Goal: Task Accomplishment & Management: Use online tool/utility

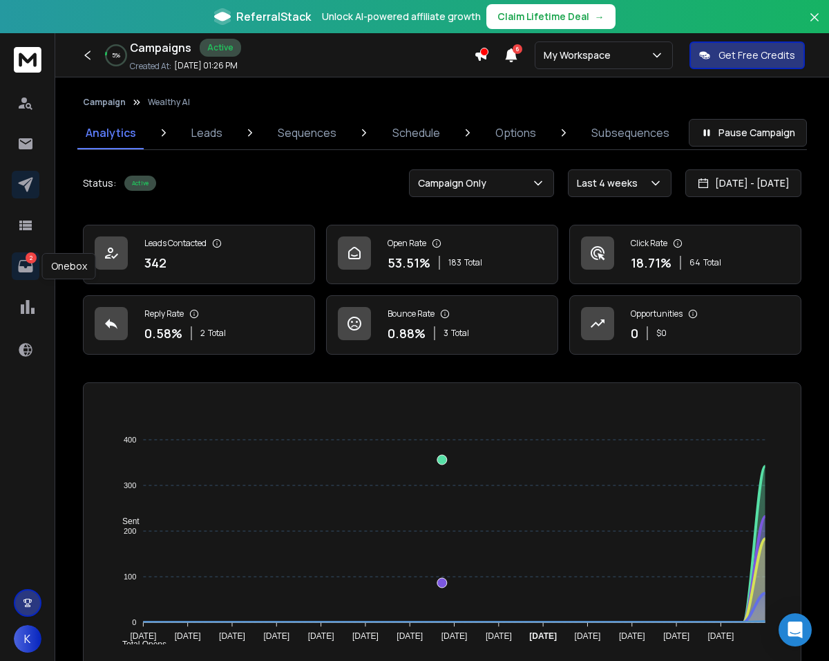
click at [21, 267] on icon at bounding box center [25, 266] width 15 height 12
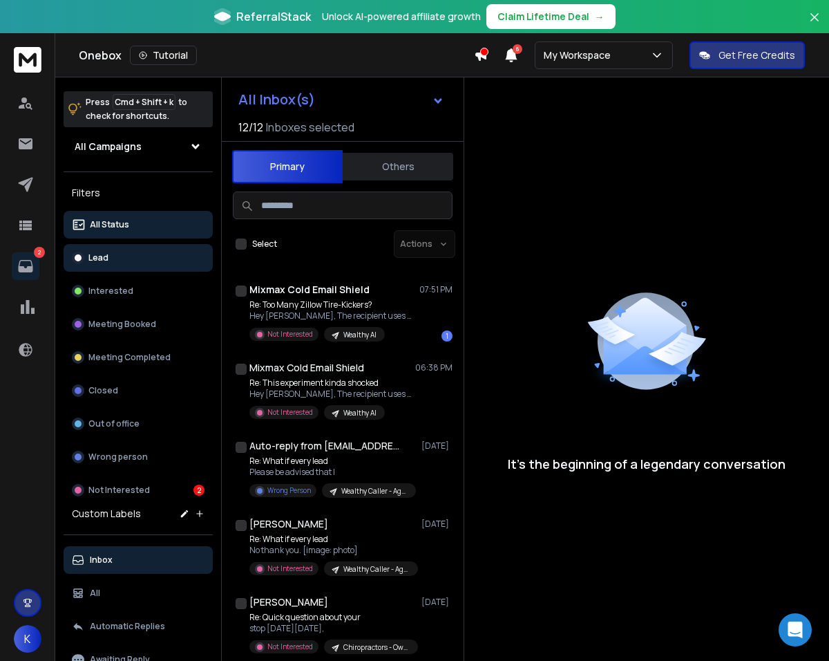
click at [118, 256] on button "Lead" at bounding box center [138, 258] width 149 height 28
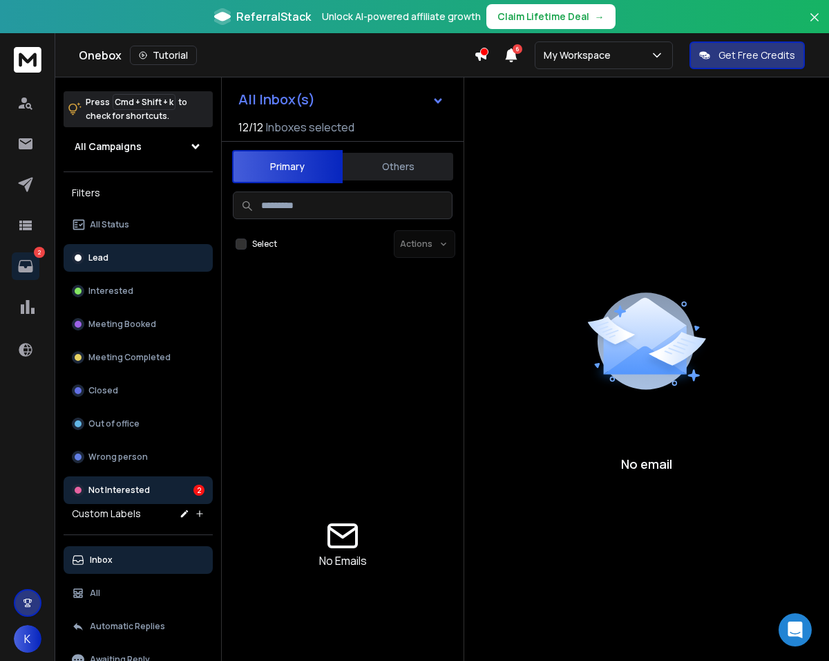
click at [117, 488] on p "Not Interested" at bounding box center [118, 489] width 61 height 11
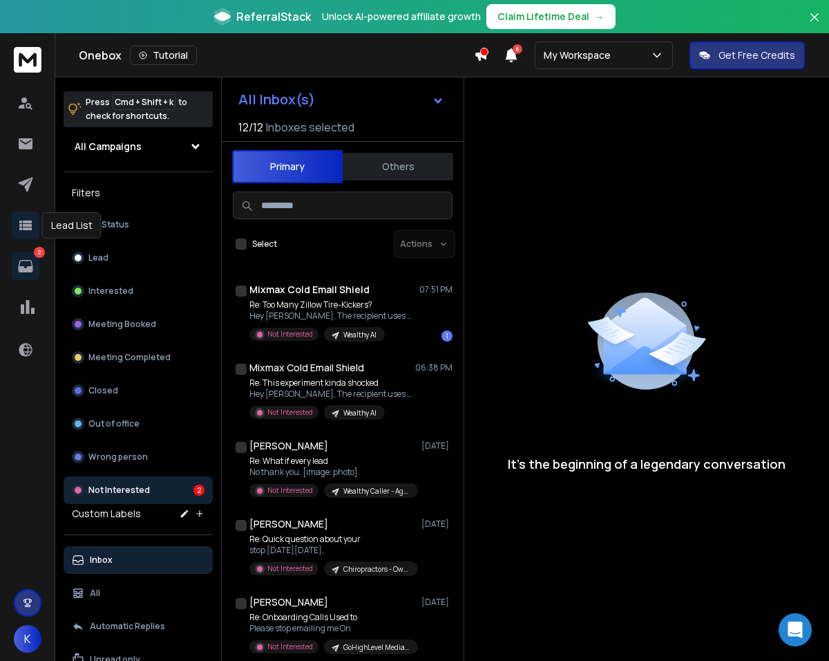
click at [26, 226] on icon at bounding box center [25, 225] width 12 height 10
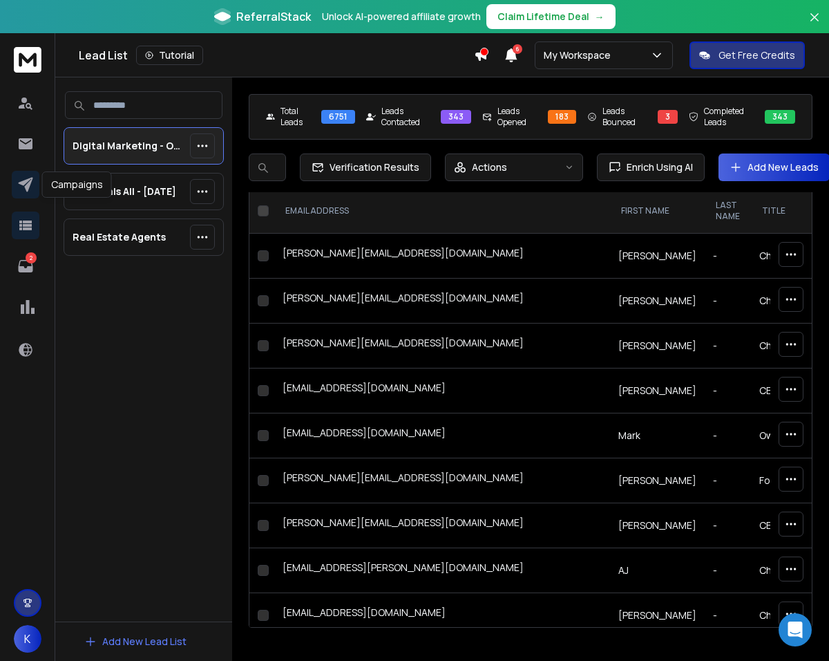
click at [23, 185] on icon at bounding box center [25, 184] width 17 height 17
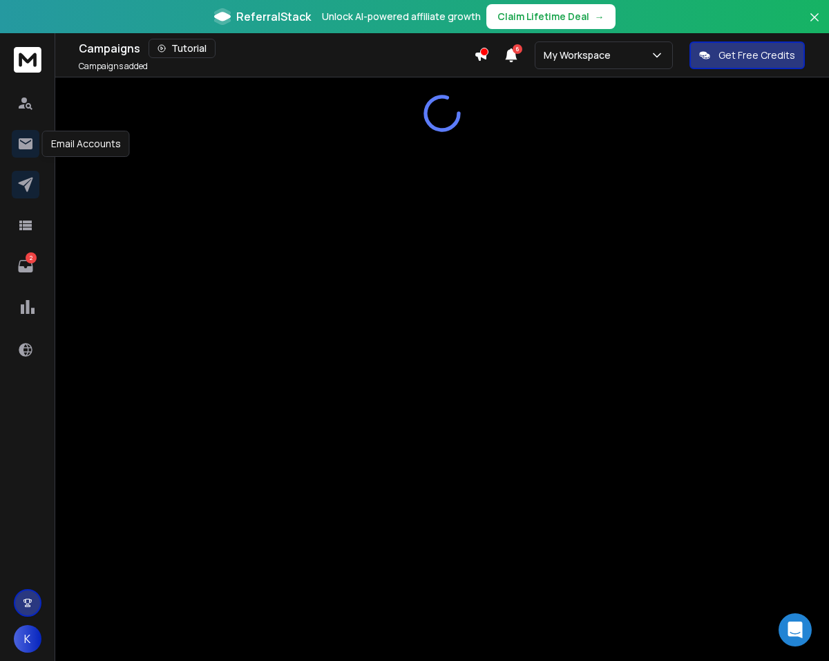
click at [22, 151] on icon at bounding box center [25, 143] width 17 height 17
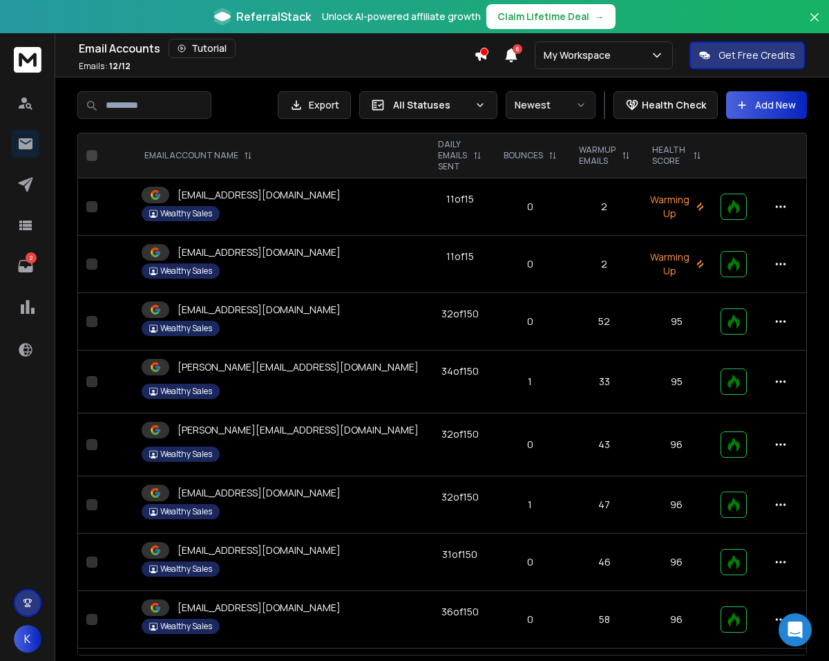
click at [255, 207] on div "Wealthy Sales" at bounding box center [280, 213] width 277 height 15
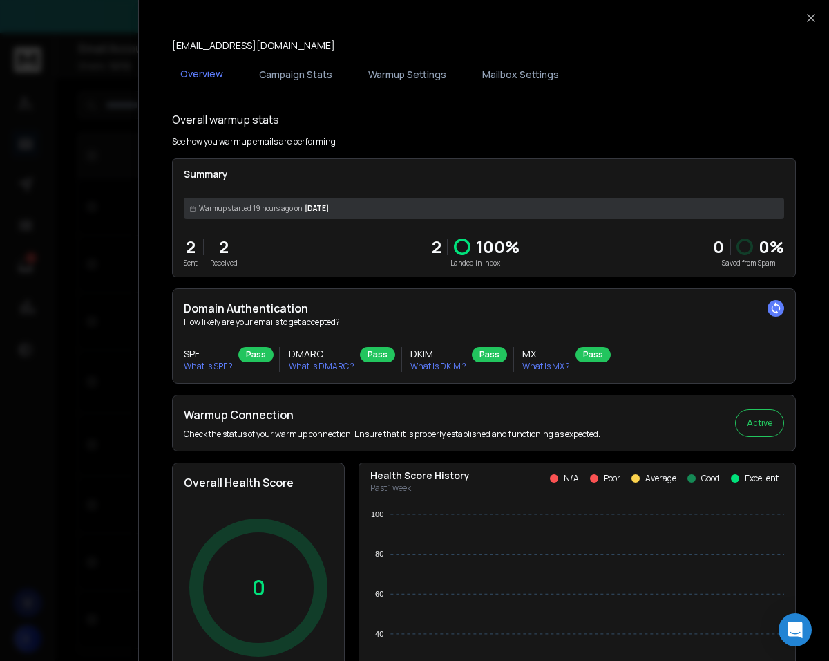
click at [469, 261] on p "Landed in Inbox" at bounding box center [476, 263] width 88 height 10
click at [414, 81] on button "Warmup Settings" at bounding box center [407, 74] width 95 height 30
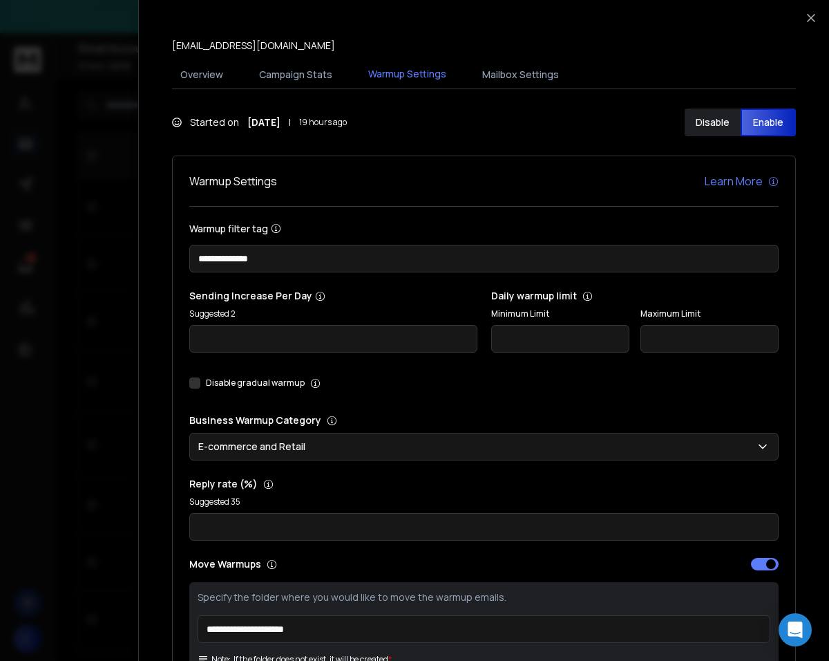
click at [511, 76] on button "Mailbox Settings" at bounding box center [520, 74] width 93 height 30
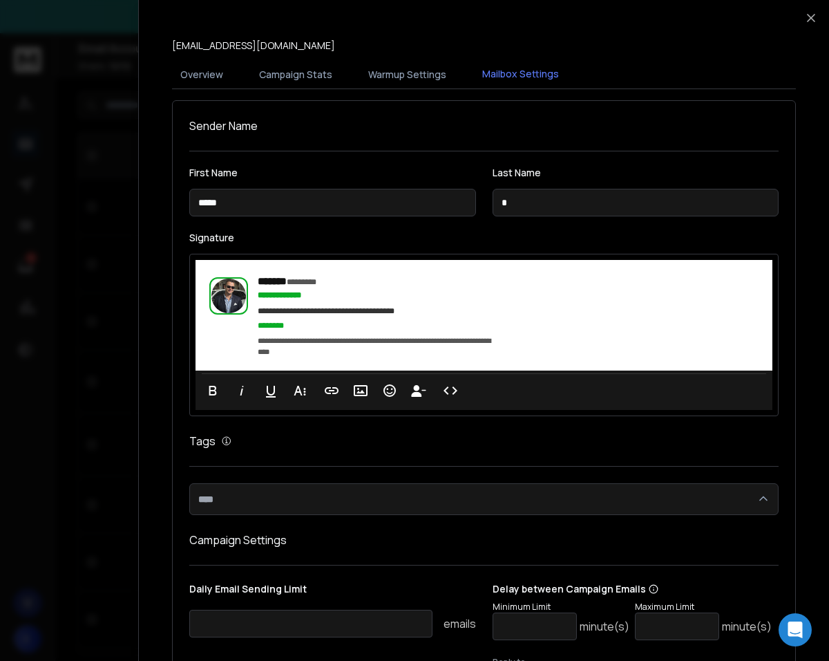
click at [474, 59] on button "Mailbox Settings" at bounding box center [520, 75] width 93 height 32
click at [810, 15] on icon "button" at bounding box center [811, 18] width 14 height 14
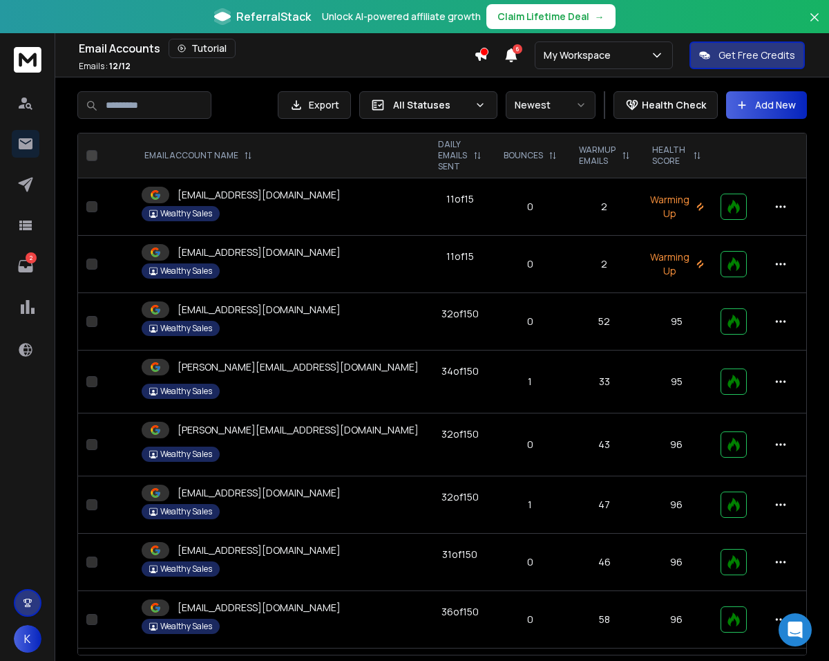
click at [39, 181] on div at bounding box center [28, 187] width 32 height 32
click at [26, 184] on icon at bounding box center [25, 185] width 15 height 15
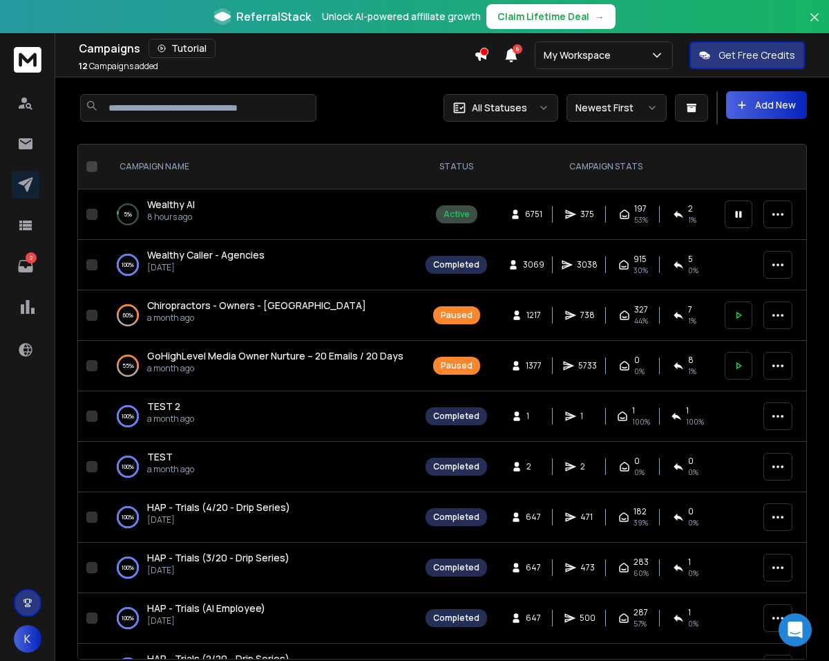
click at [303, 207] on div "5 % Wealthy AI 8 hours ago" at bounding box center [260, 214] width 287 height 33
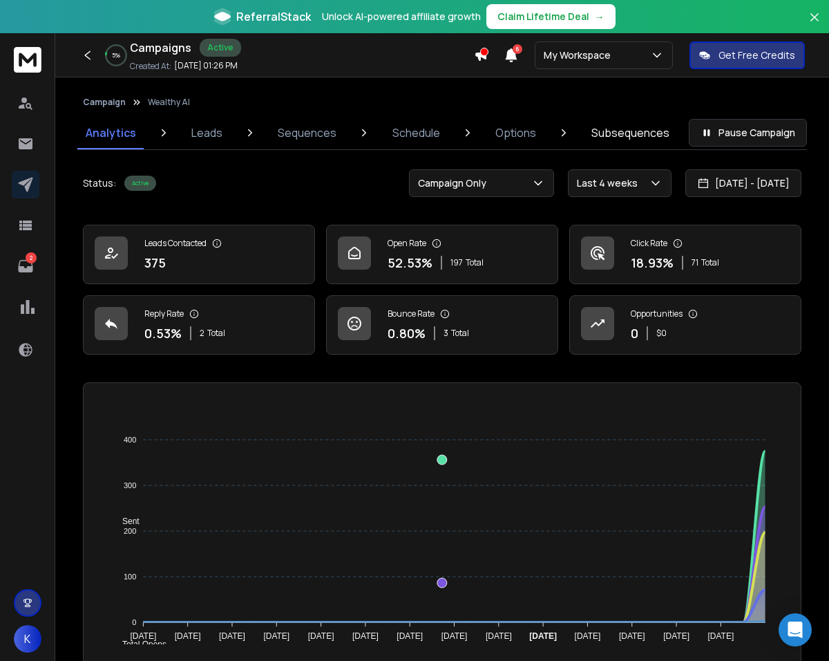
click at [636, 129] on p "Subsequences" at bounding box center [631, 132] width 78 height 17
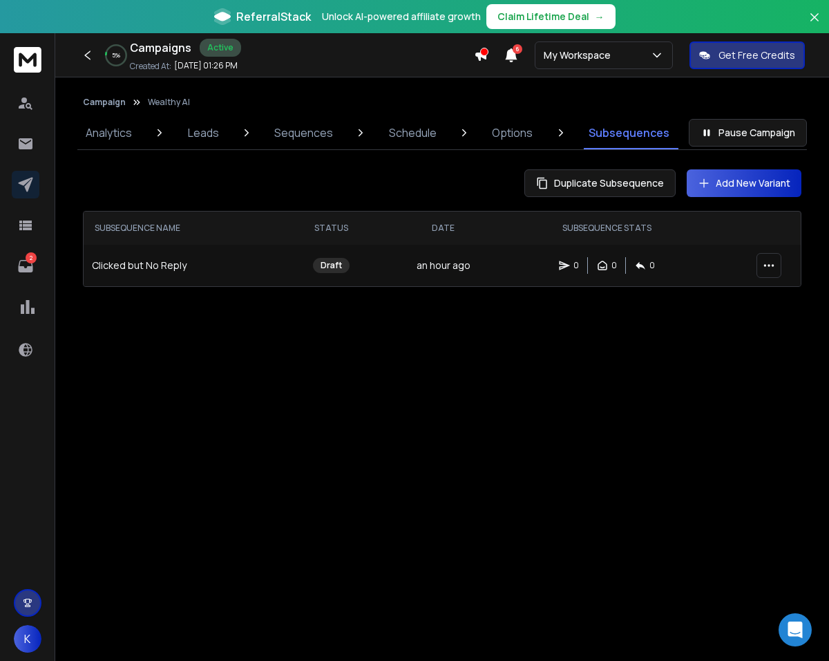
click at [763, 259] on icon "button" at bounding box center [769, 265] width 12 height 12
click at [477, 267] on td "an hour ago" at bounding box center [443, 265] width 125 height 41
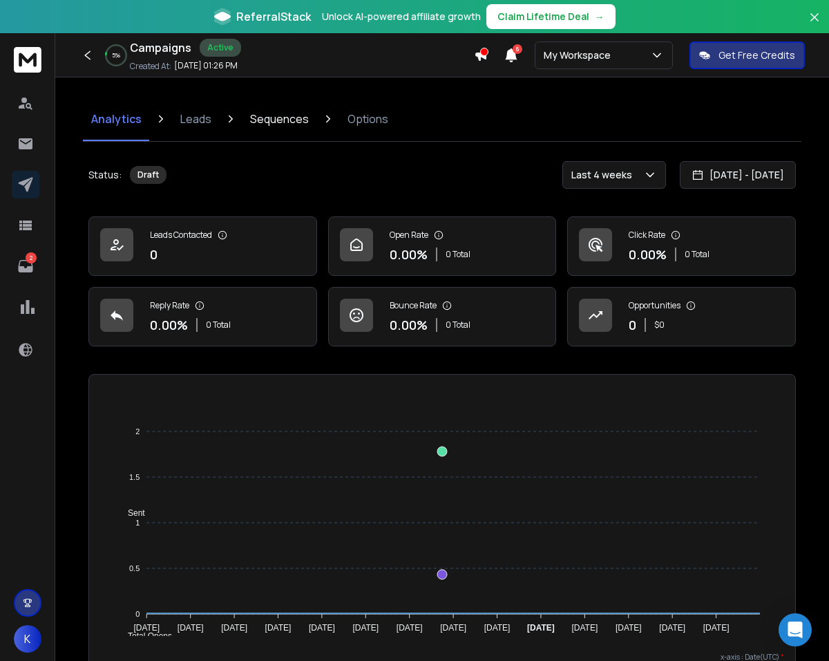
click at [299, 121] on p "Sequences" at bounding box center [279, 119] width 59 height 17
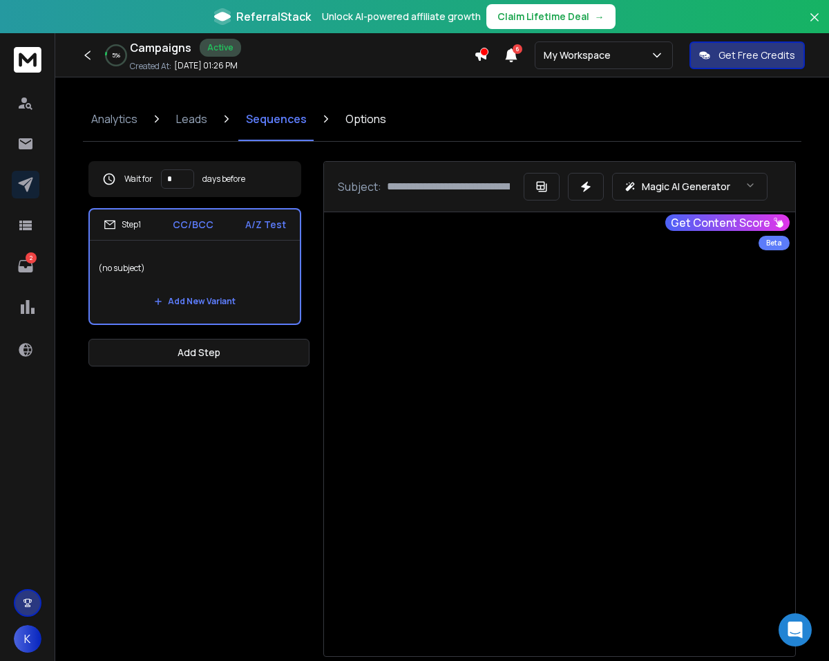
click at [361, 114] on p "Options" at bounding box center [366, 119] width 41 height 17
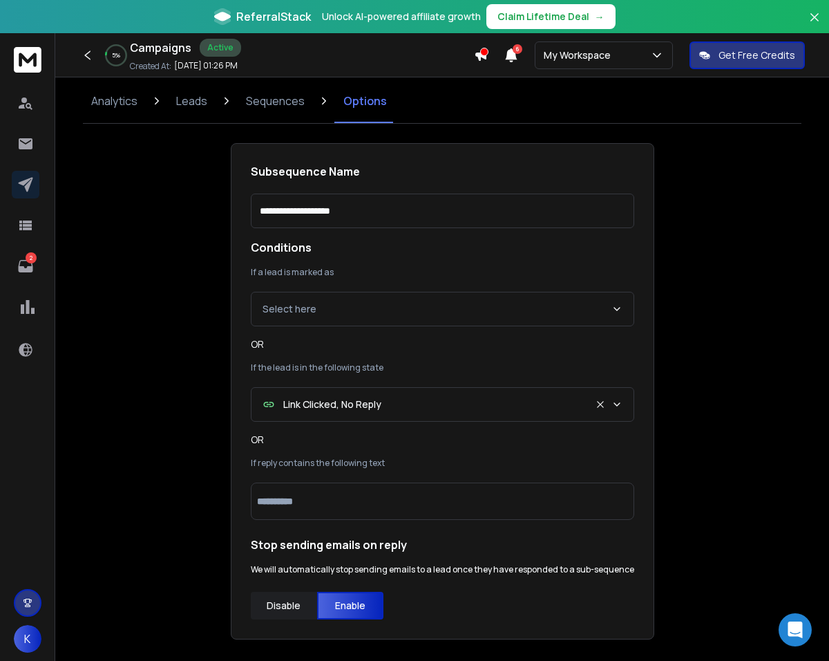
scroll to position [74, 0]
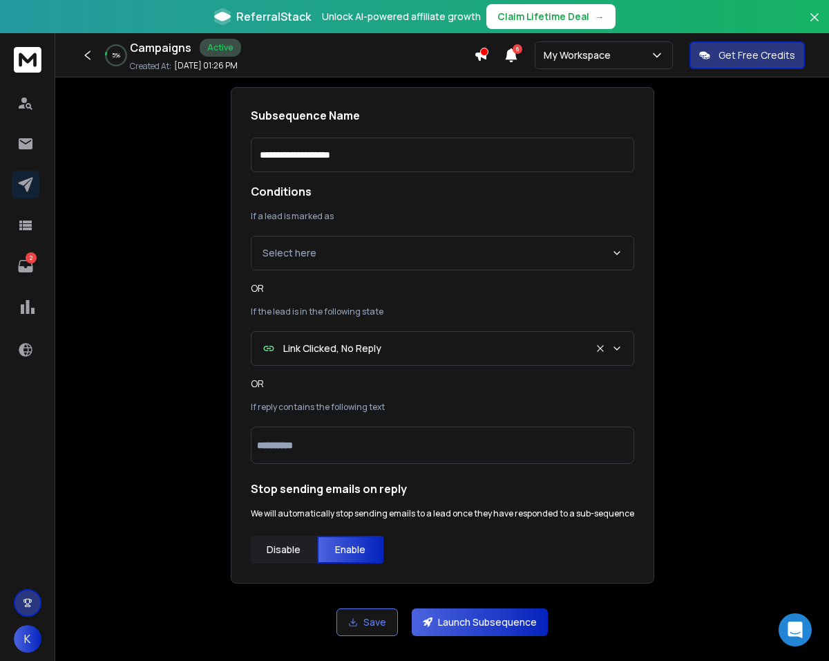
click at [490, 620] on button "Launch Subsequence" at bounding box center [480, 622] width 136 height 28
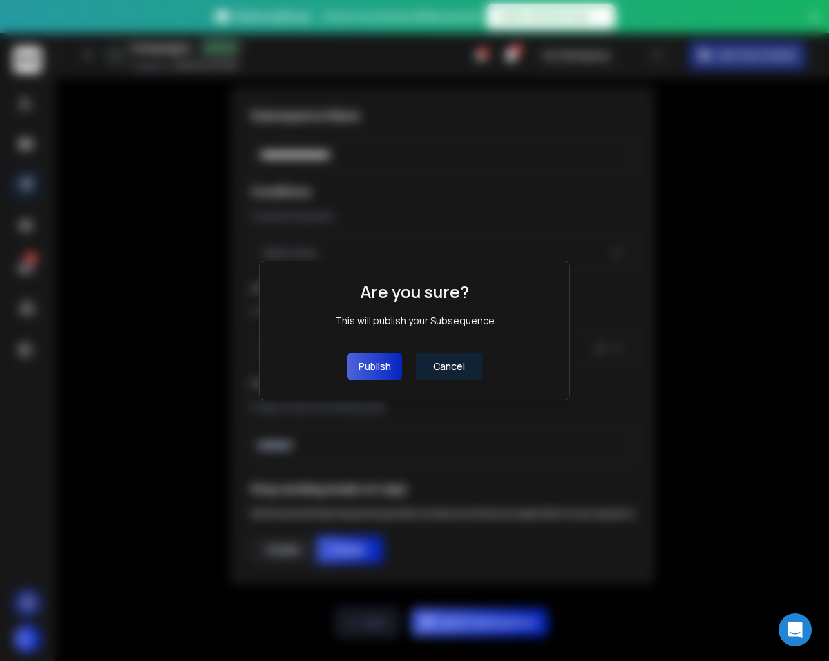
click at [375, 377] on button "Publish" at bounding box center [375, 366] width 55 height 28
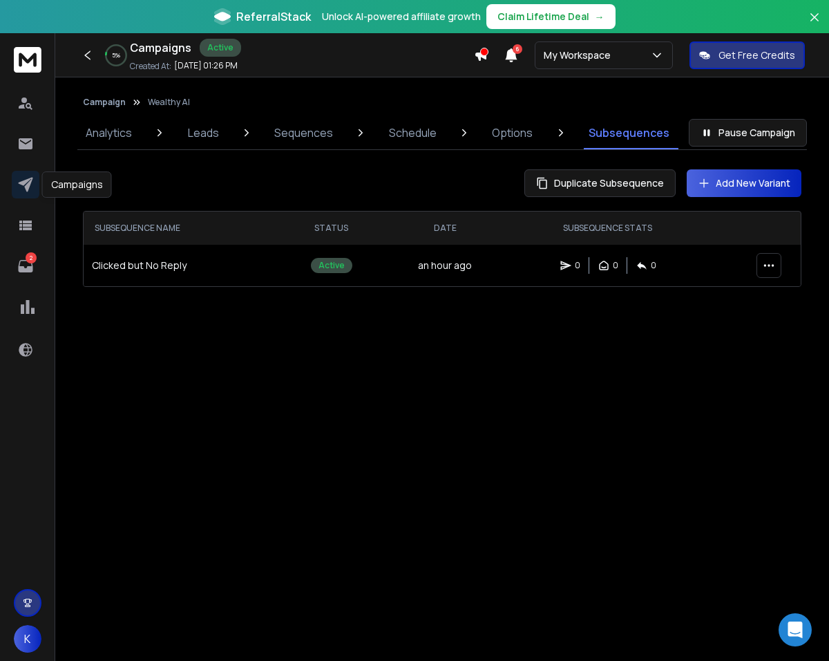
click at [38, 184] on body "ReferralStack Unlock AI-powered affiliate growth Lifetime Deals available! Clai…" at bounding box center [414, 330] width 829 height 661
click at [21, 184] on icon at bounding box center [25, 185] width 15 height 15
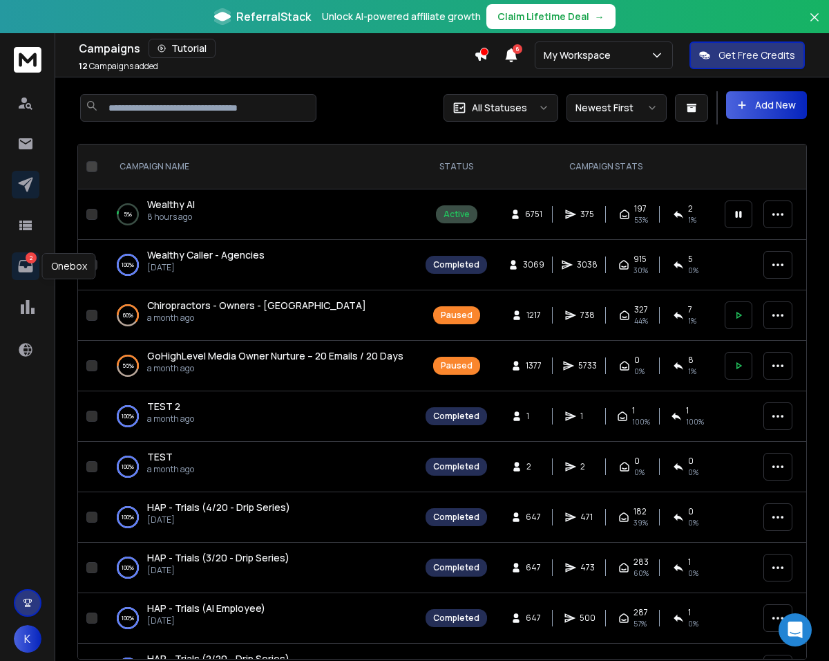
click at [20, 269] on icon at bounding box center [25, 266] width 15 height 12
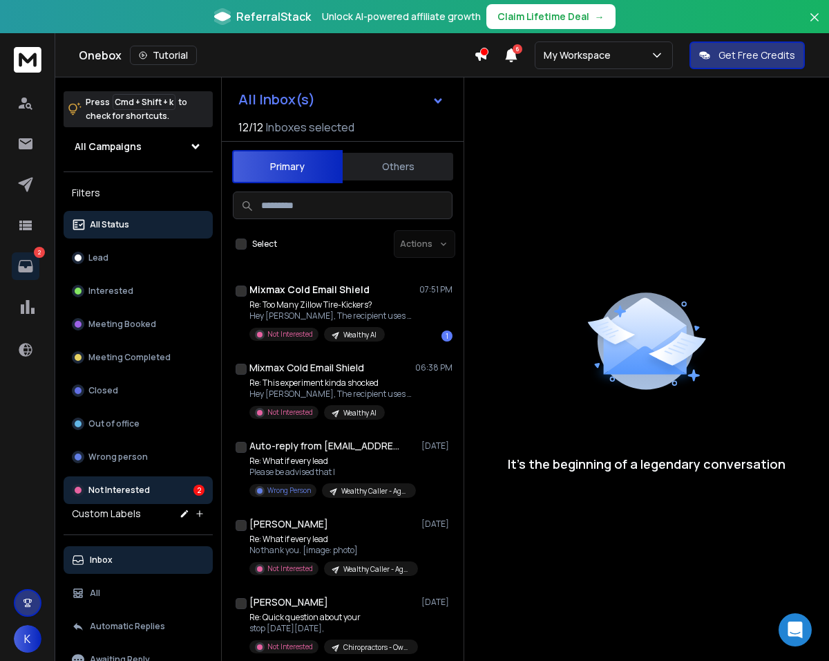
click at [135, 491] on p "Not Interested" at bounding box center [118, 489] width 61 height 11
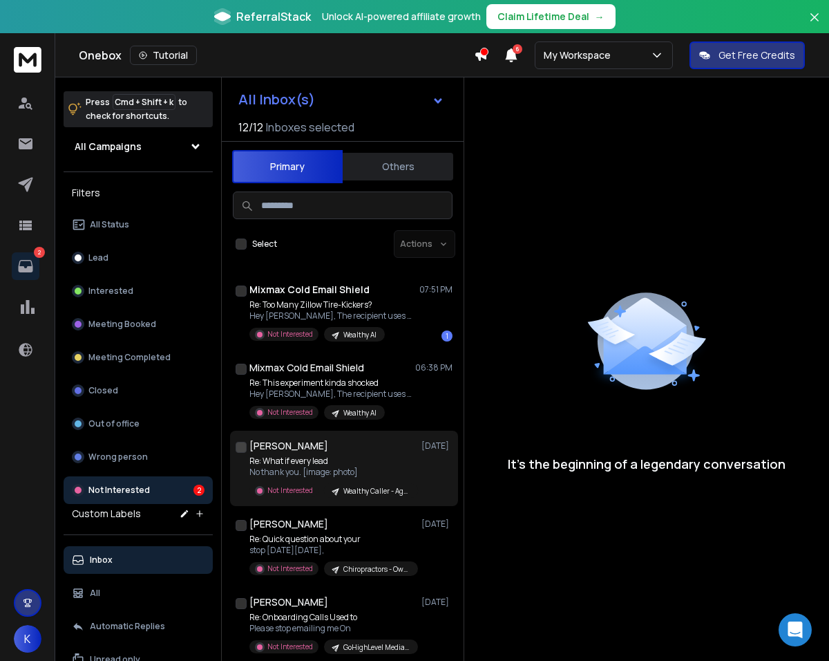
click at [323, 456] on p "Re: What if every lead" at bounding box center [332, 460] width 166 height 11
